Goal: Check status: Check status

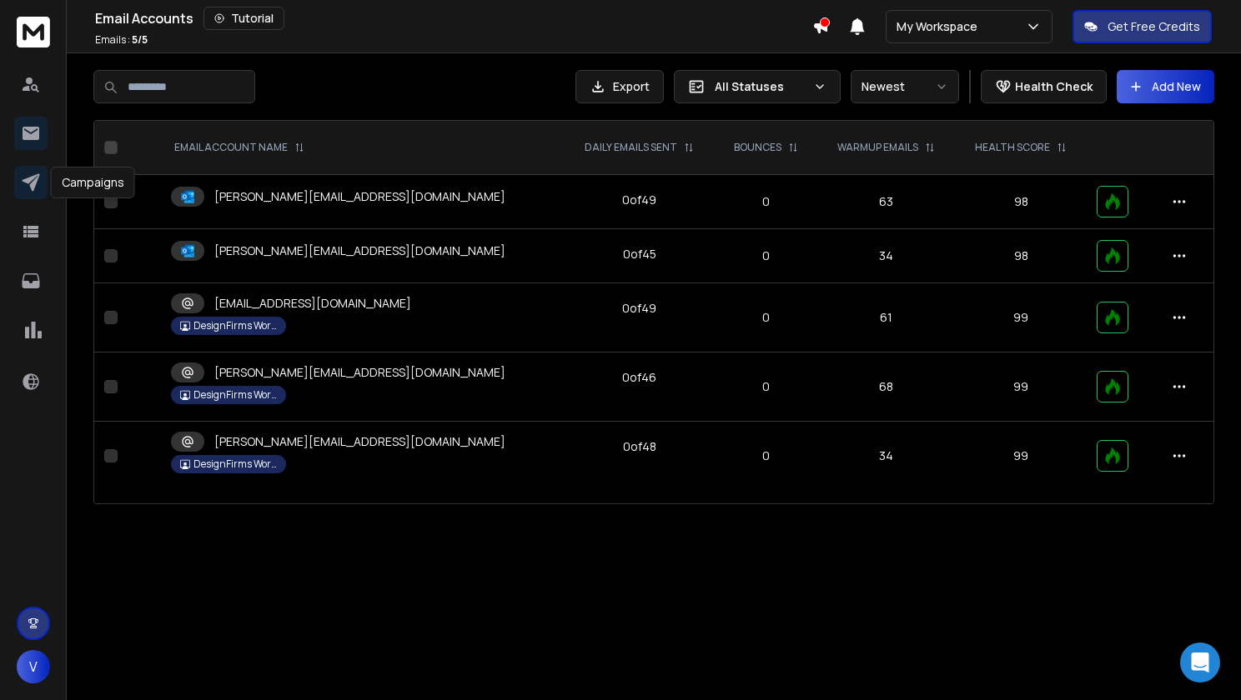
click at [27, 178] on icon at bounding box center [31, 183] width 20 height 20
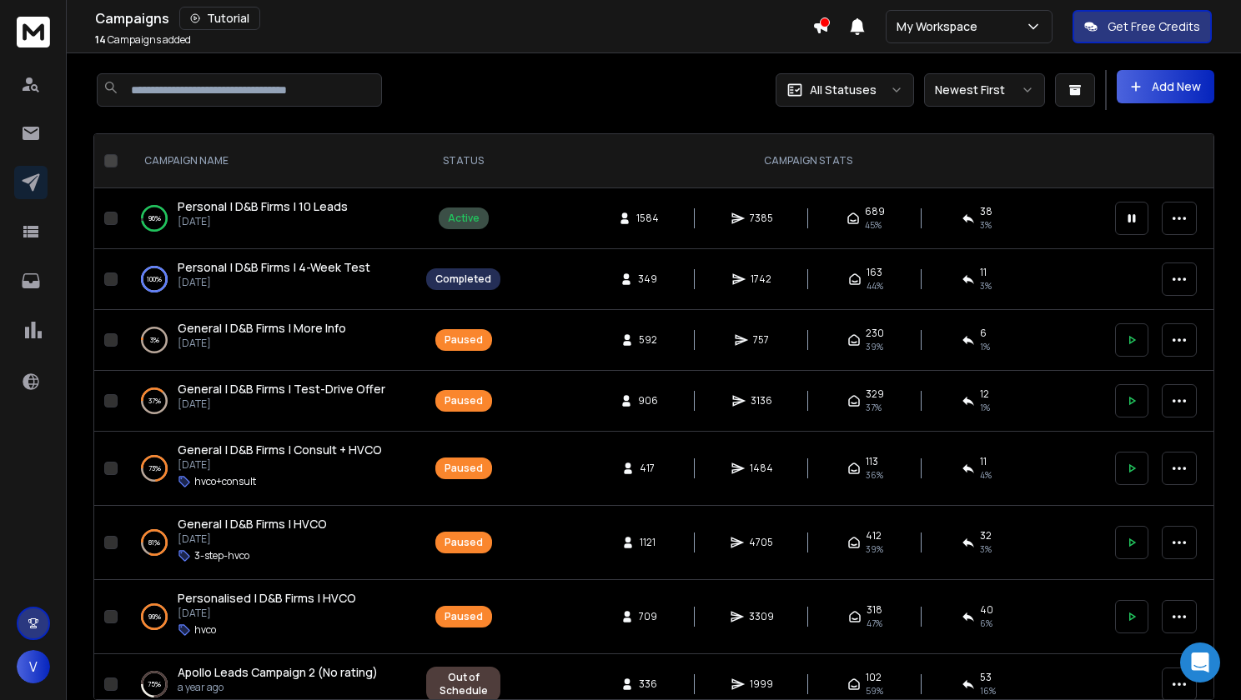
click at [277, 204] on span "Personal | D&B Firms | 10 Leads" at bounding box center [263, 206] width 170 height 16
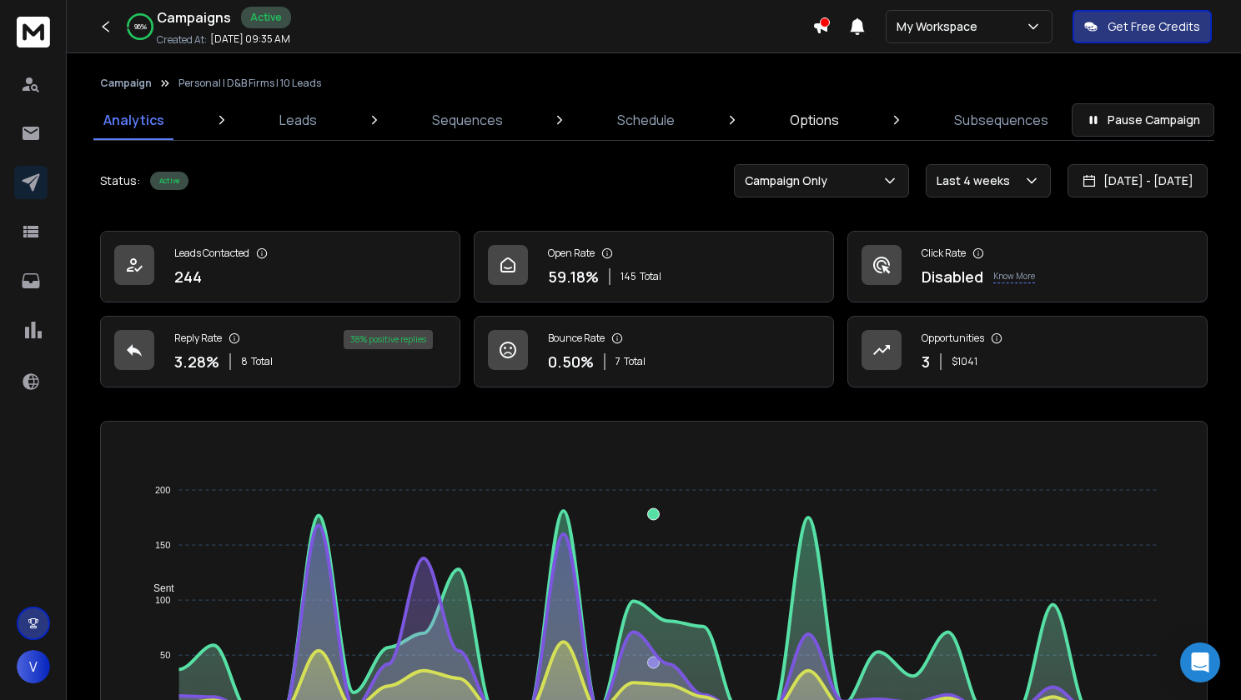
click at [807, 126] on p "Options" at bounding box center [814, 120] width 49 height 20
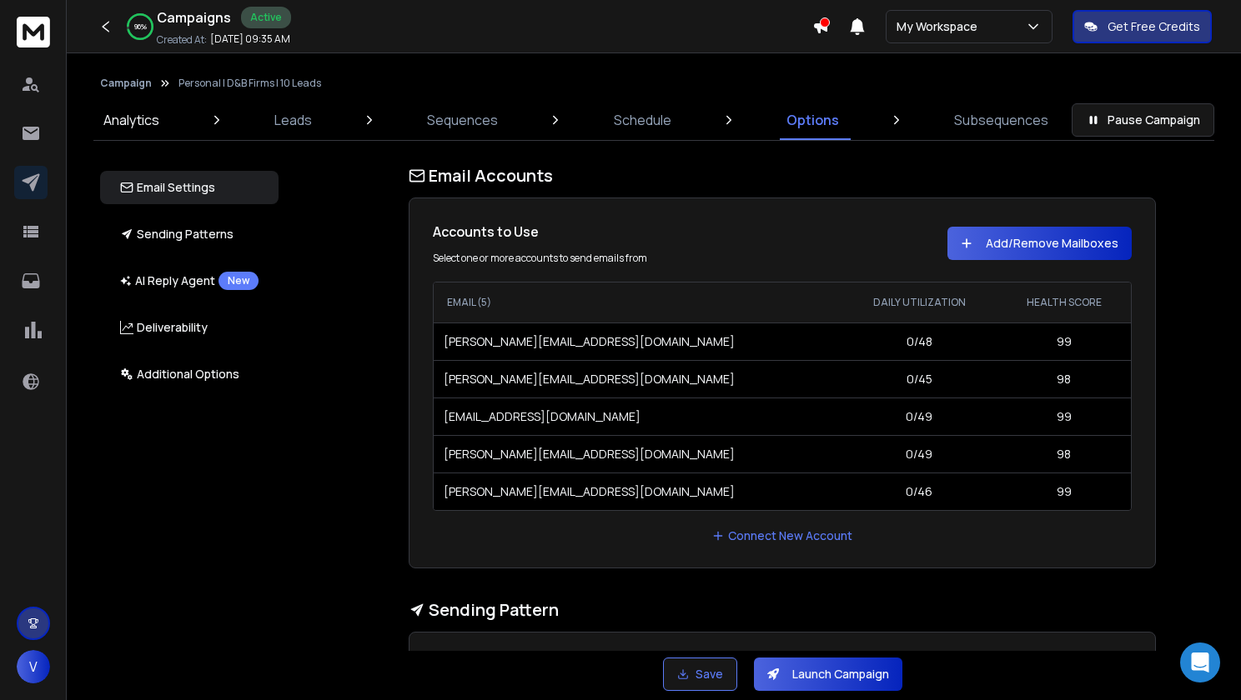
click at [147, 118] on p "Analytics" at bounding box center [131, 120] width 56 height 20
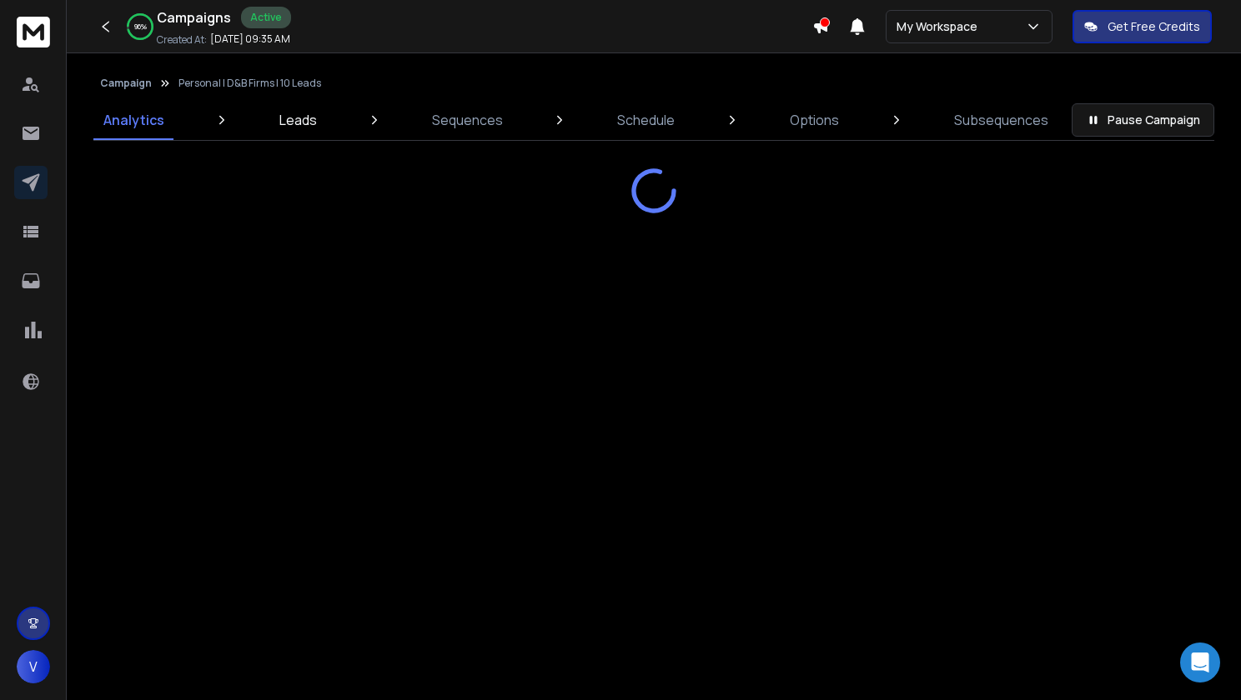
click at [281, 124] on p "Leads" at bounding box center [298, 120] width 38 height 20
